Goal: Navigation & Orientation: Find specific page/section

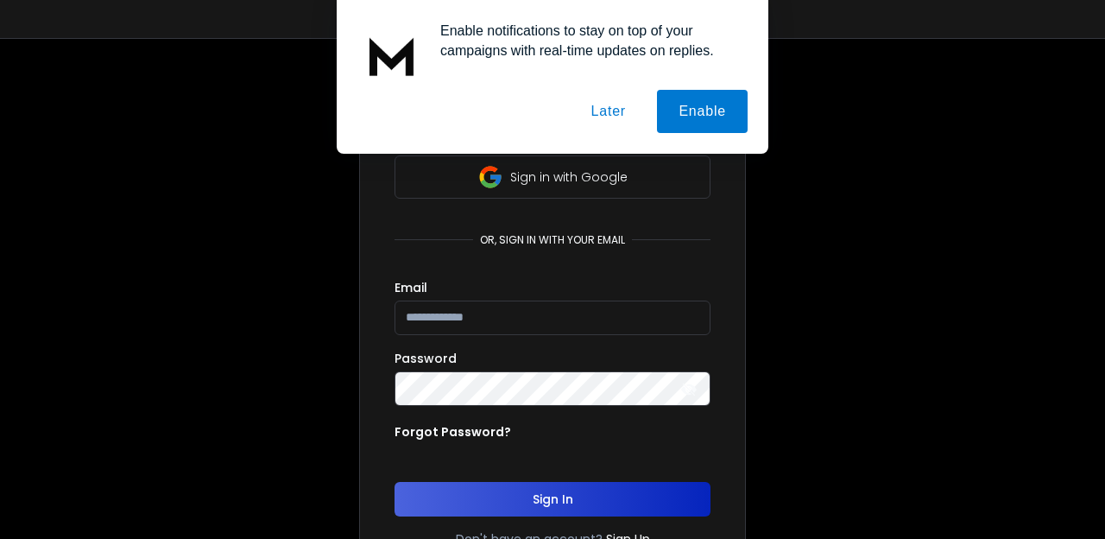
click at [437, 327] on input "email" at bounding box center [553, 318] width 316 height 35
paste input "**********"
type input "**********"
click at [395, 482] on button "Sign In" at bounding box center [553, 499] width 316 height 35
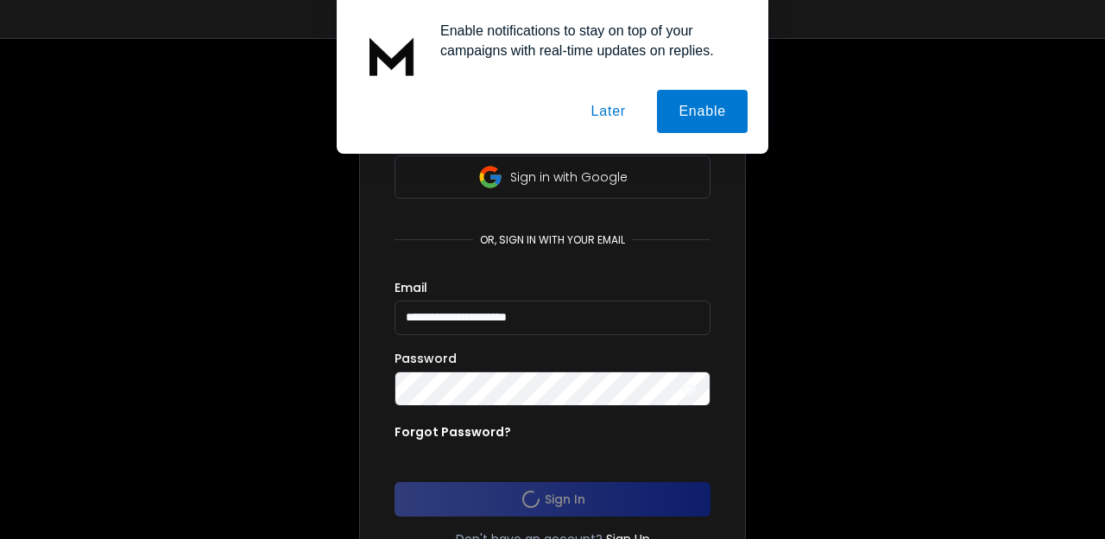
click at [602, 107] on button "Later" at bounding box center [608, 111] width 78 height 43
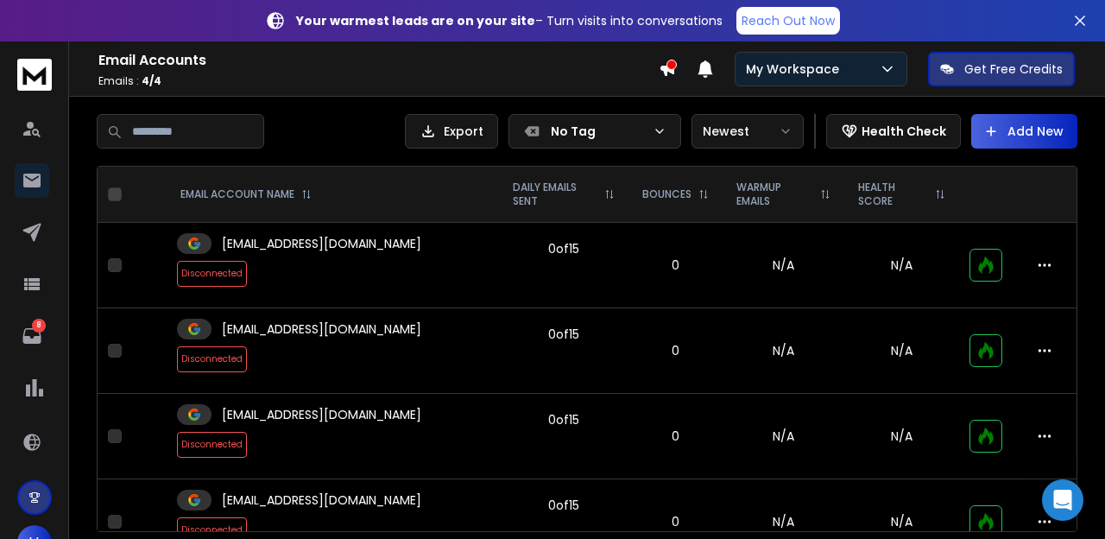
click at [831, 65] on p "My Workspace" at bounding box center [796, 68] width 100 height 17
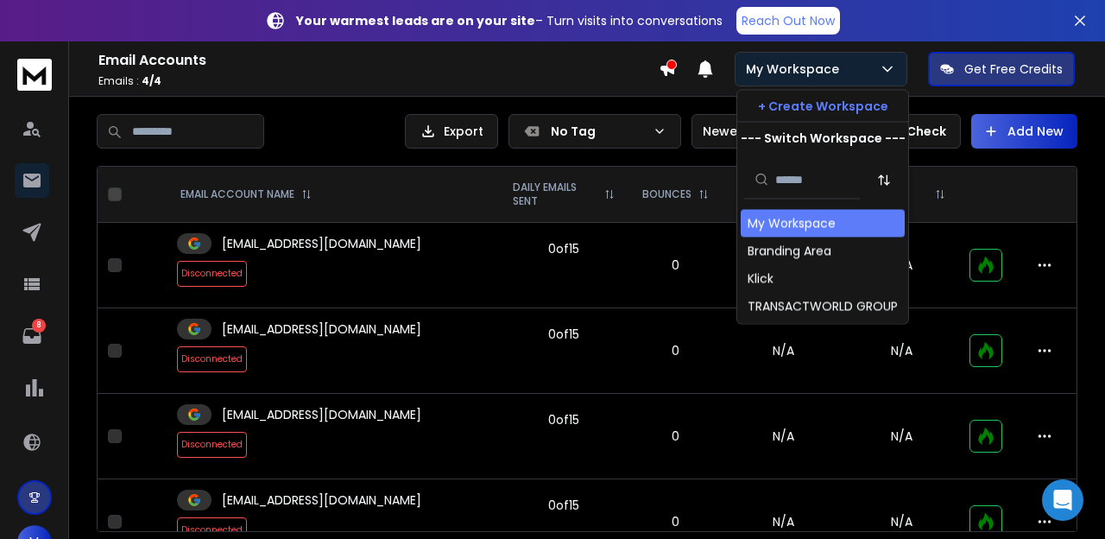
click at [831, 65] on p "My Workspace" at bounding box center [796, 68] width 100 height 17
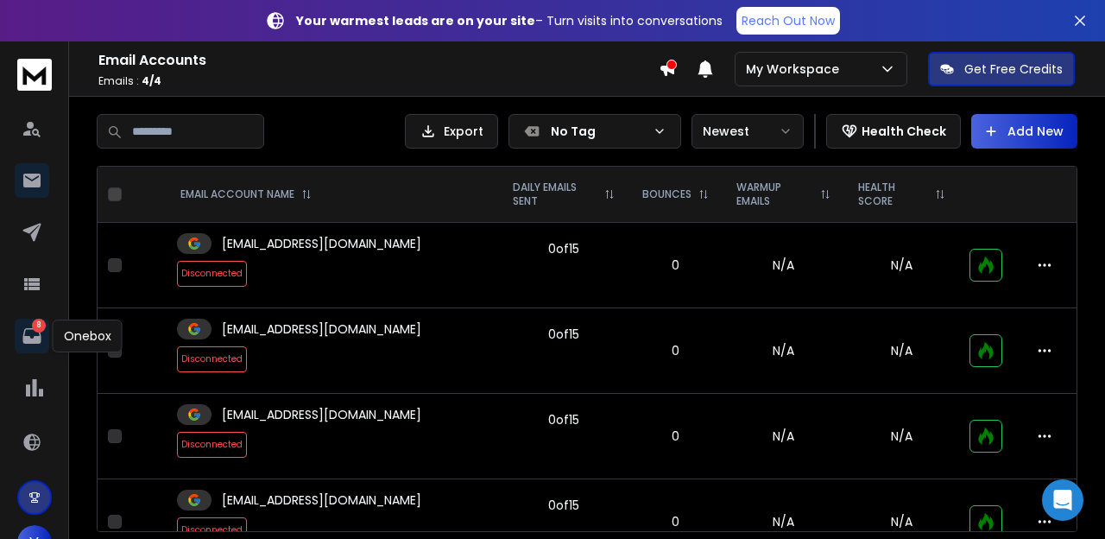
click at [29, 331] on icon at bounding box center [32, 336] width 21 height 21
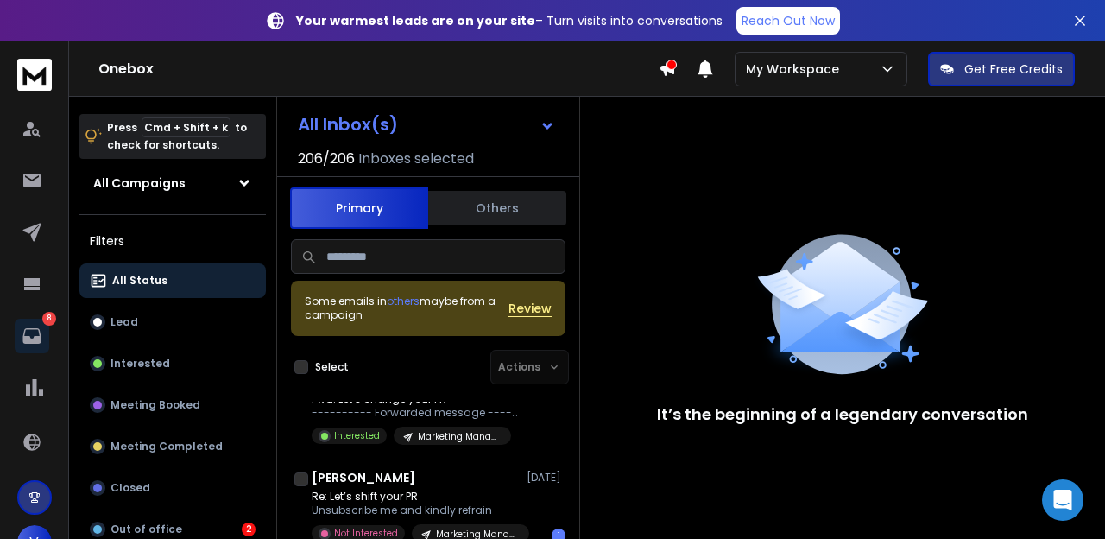
scroll to position [153, 0]
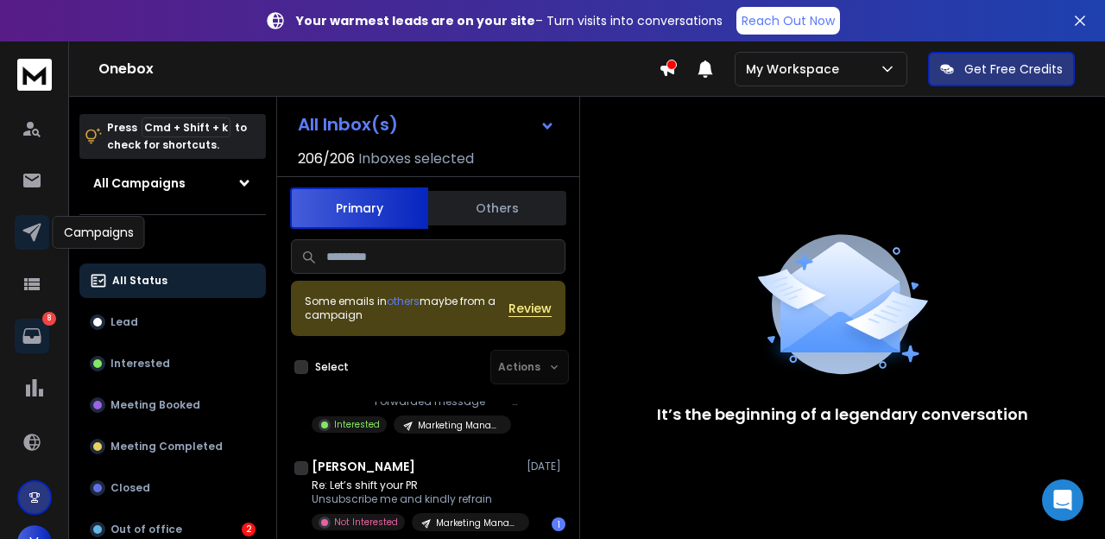
click at [29, 228] on icon at bounding box center [31, 232] width 18 height 18
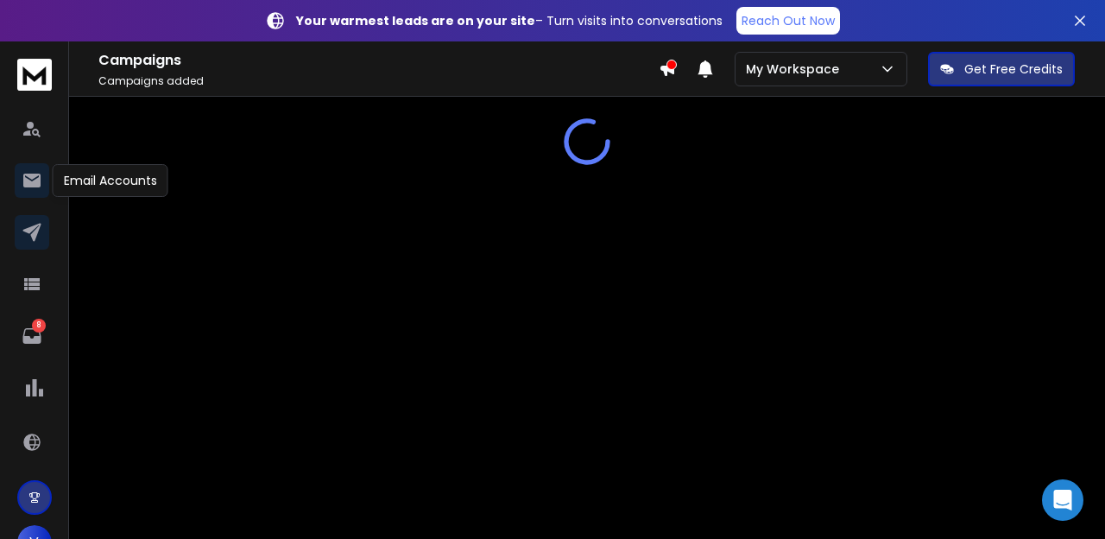
click at [35, 186] on icon at bounding box center [31, 181] width 17 height 14
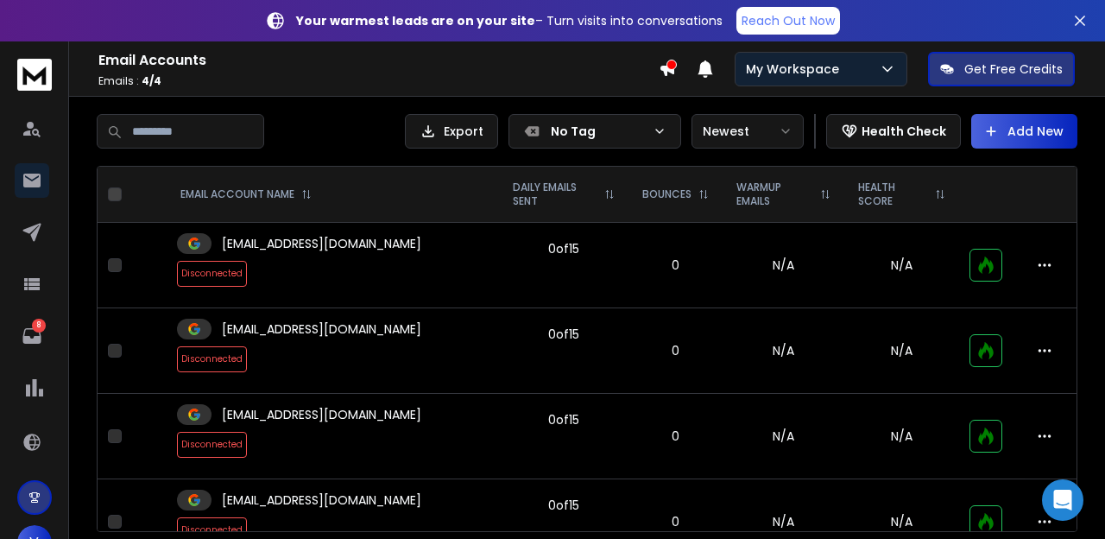
click at [813, 58] on button "My Workspace" at bounding box center [821, 69] width 173 height 35
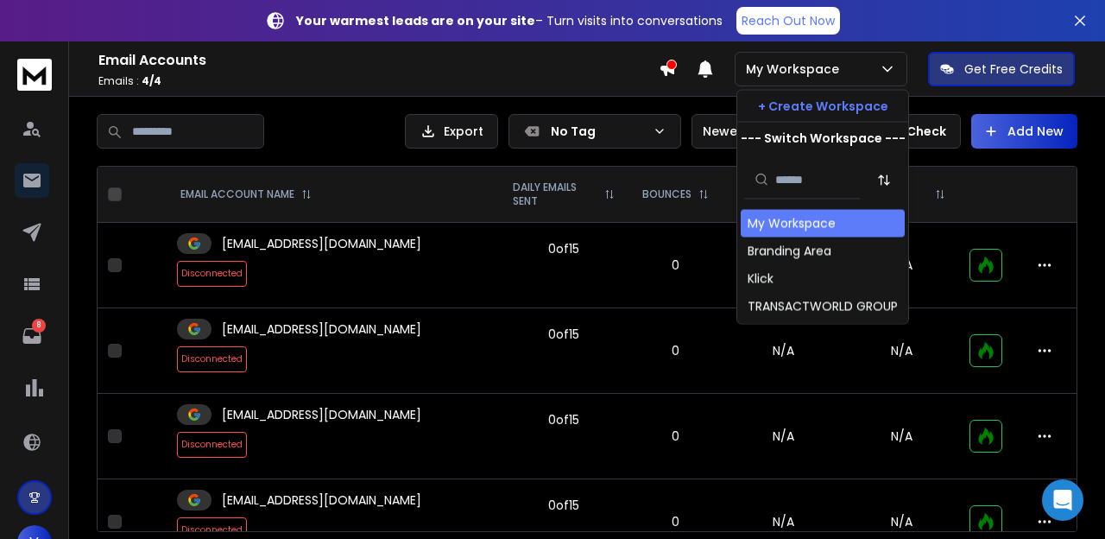
click at [605, 79] on p "Emails : 4 / 4" at bounding box center [378, 81] width 561 height 14
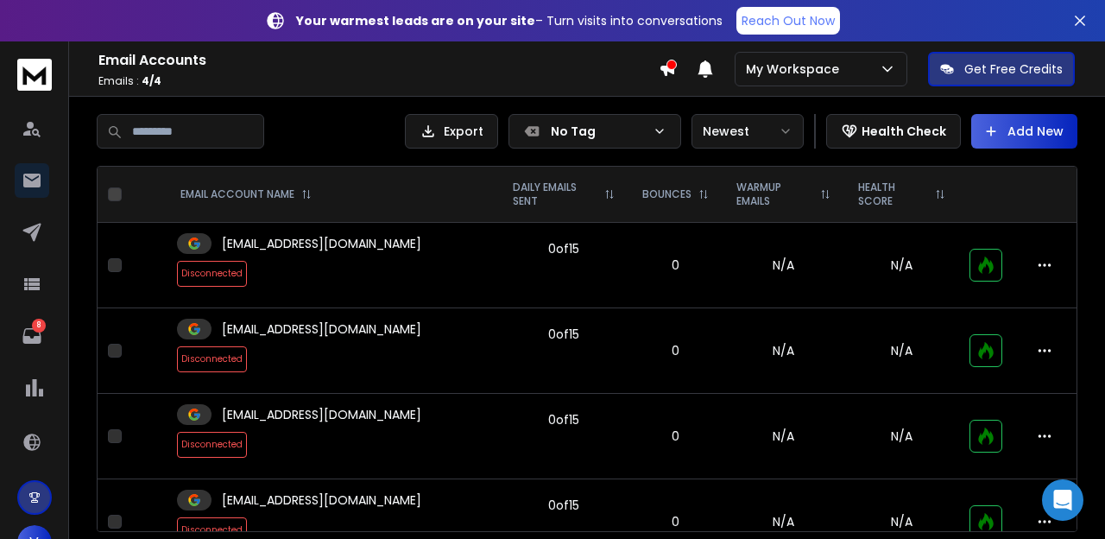
scroll to position [2, 0]
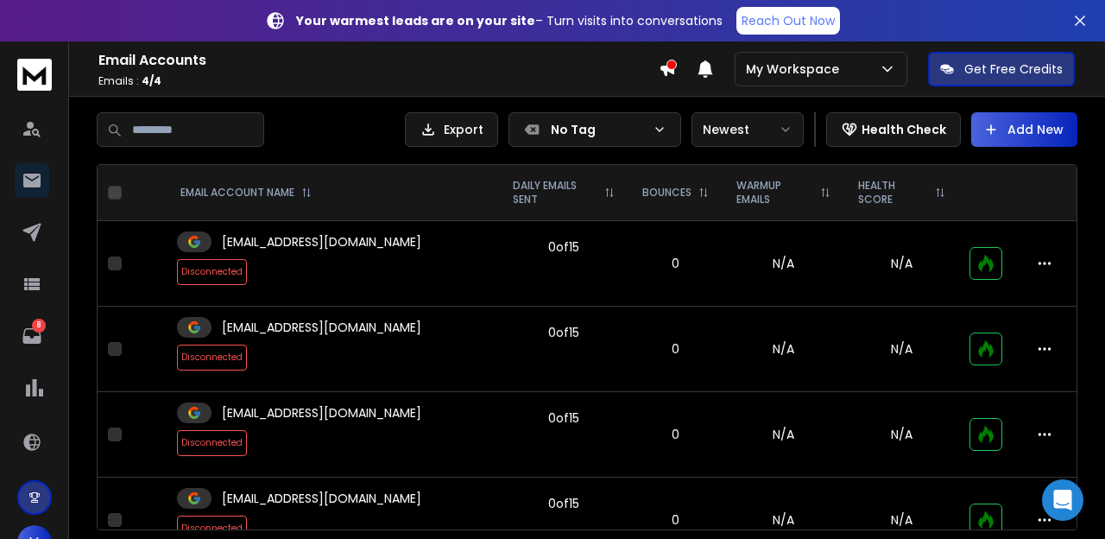
drag, startPoint x: 482, startPoint y: 240, endPoint x: 225, endPoint y: 241, distance: 257.4
click at [225, 241] on div "subhashchaudhary@teamyogakro.com Disconnected" at bounding box center [333, 258] width 312 height 54
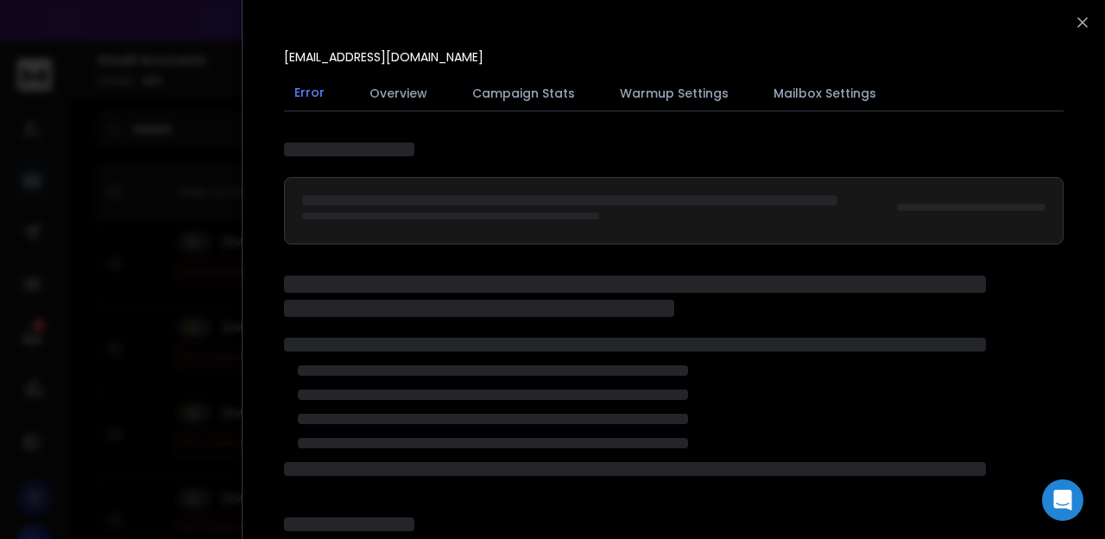
copy p "subhashchaudhary@teamyogakro.com"
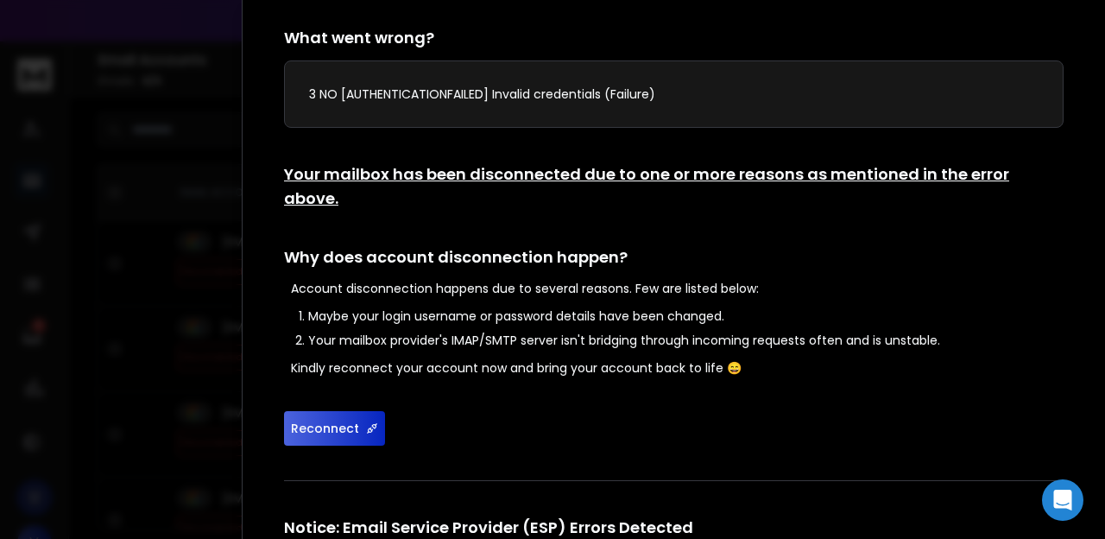
scroll to position [125, 0]
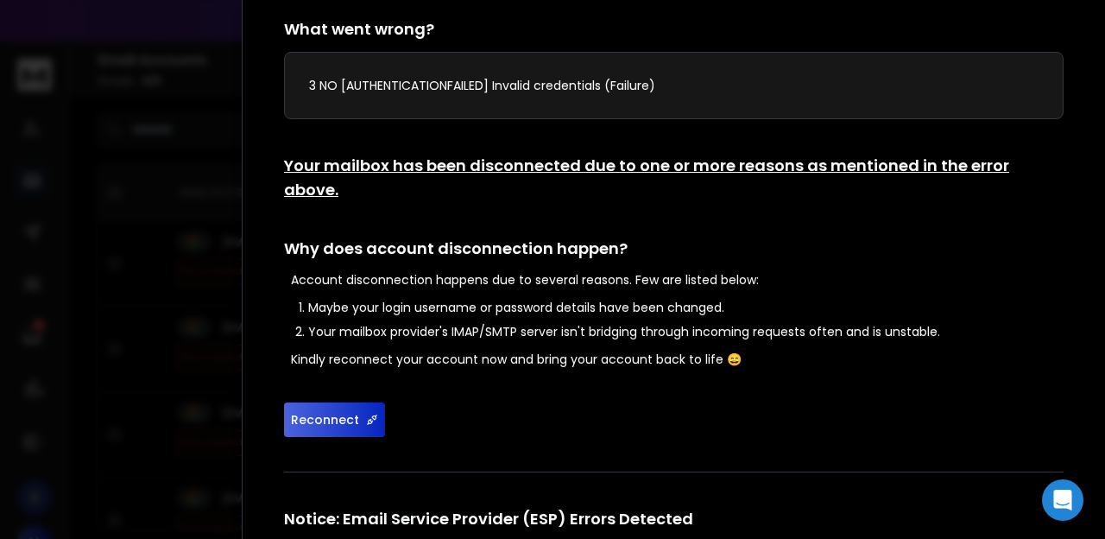
click at [223, 326] on div at bounding box center [552, 269] width 1105 height 539
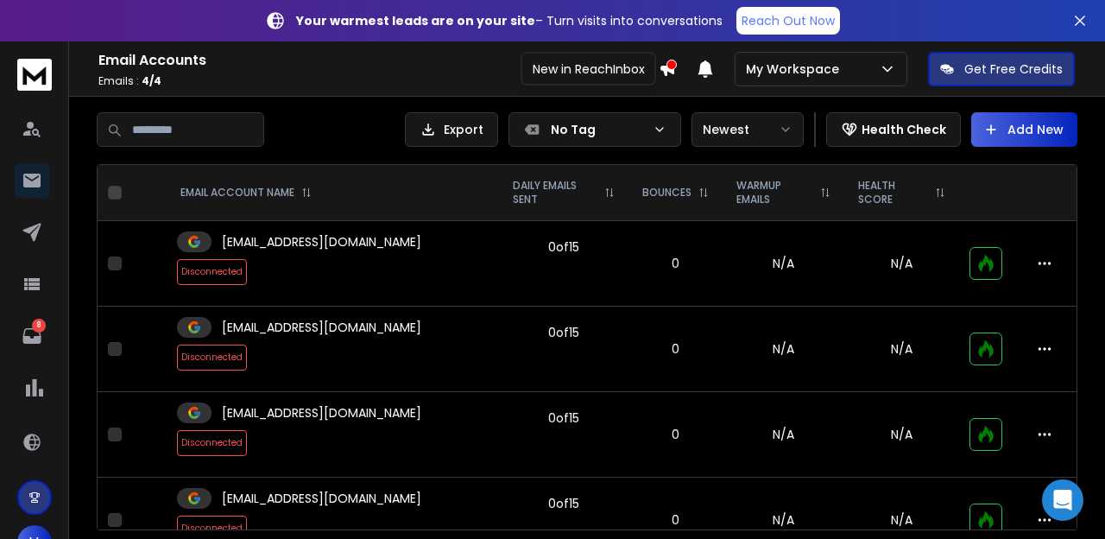
click at [676, 59] on div "My Workspace Get Free Credits" at bounding box center [867, 69] width 416 height 35
click at [676, 60] on div at bounding box center [672, 65] width 10 height 10
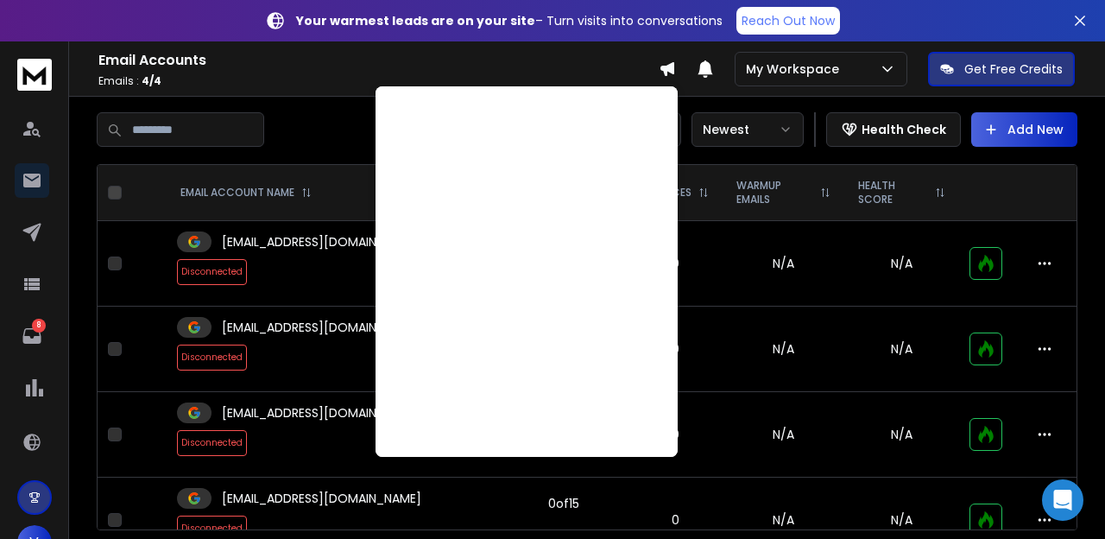
click at [507, 54] on h1 "Email Accounts" at bounding box center [378, 60] width 561 height 21
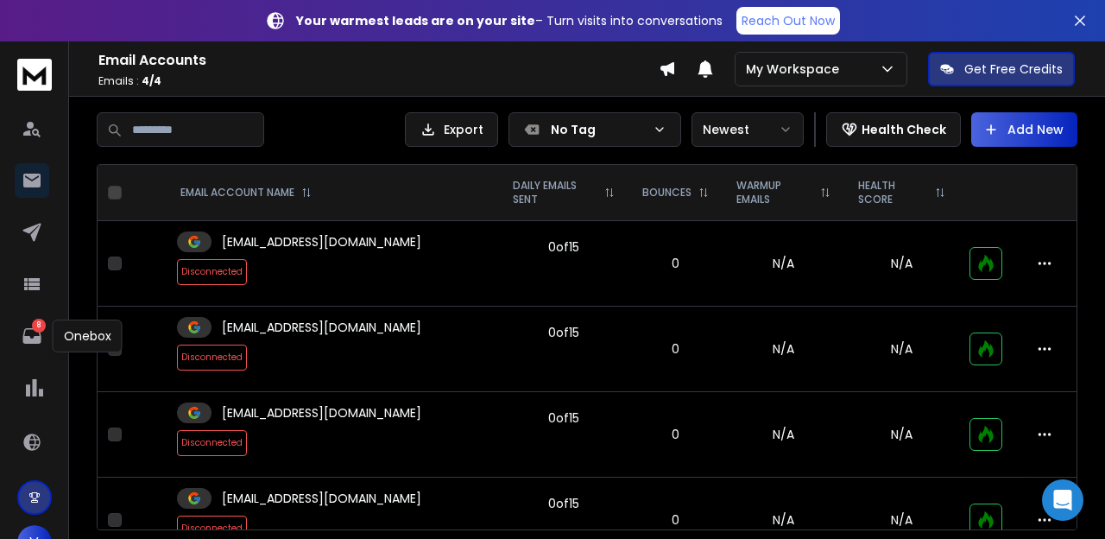
click at [41, 317] on div "8" at bounding box center [35, 288] width 40 height 355
click at [30, 331] on icon at bounding box center [32, 336] width 21 height 21
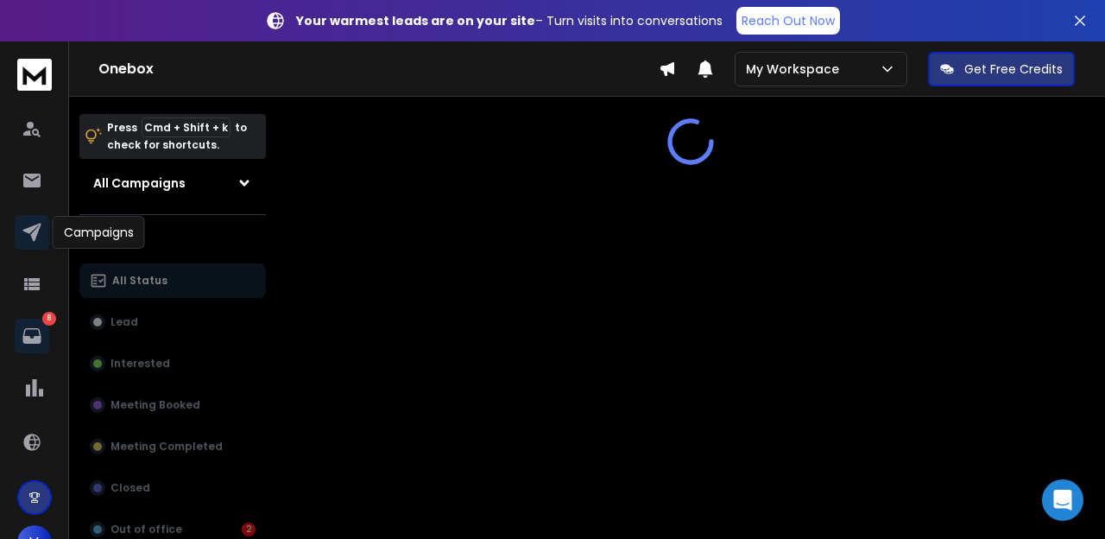
click at [24, 231] on icon at bounding box center [31, 232] width 18 height 18
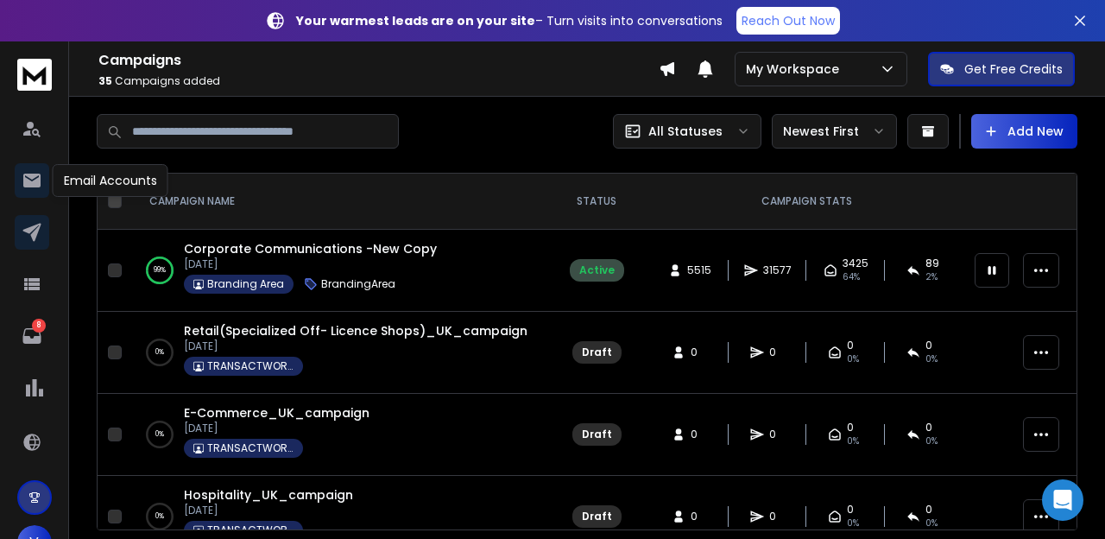
click at [29, 177] on icon at bounding box center [31, 181] width 17 height 14
